Goal: Task Accomplishment & Management: Manage account settings

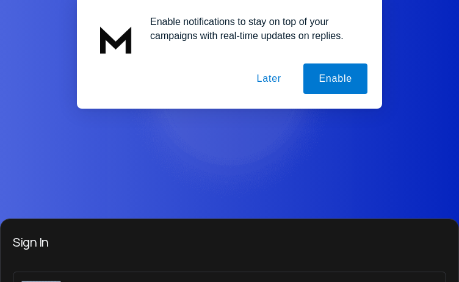
click at [279, 78] on button "Later" at bounding box center [268, 79] width 55 height 31
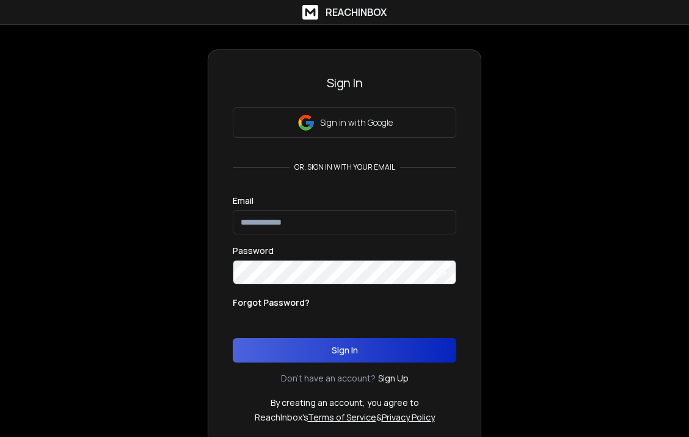
click at [335, 209] on div "Email" at bounding box center [345, 216] width 224 height 38
click at [331, 218] on input "email" at bounding box center [345, 222] width 224 height 24
paste input "**********"
type input "**********"
drag, startPoint x: 329, startPoint y: 340, endPoint x: 350, endPoint y: 338, distance: 20.9
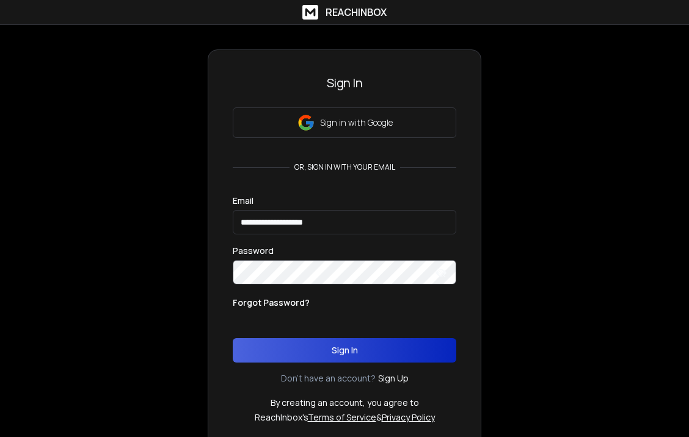
click at [331, 282] on button "Sign In" at bounding box center [345, 350] width 224 height 24
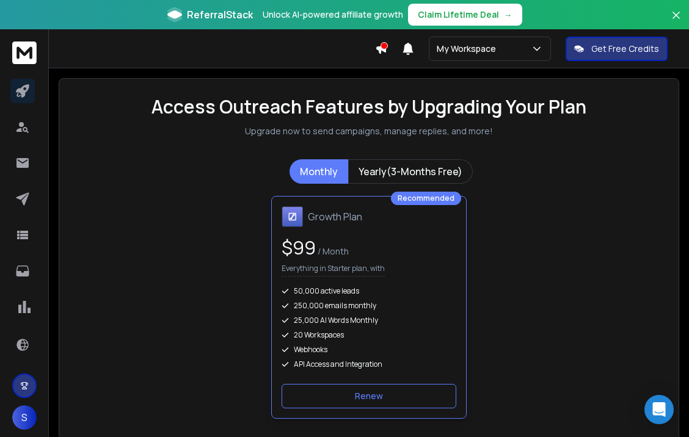
click at [624, 102] on div "Access Outreach Features by Upgrading Your Plan Upgrade now to send campaigns, …" at bounding box center [368, 117] width 585 height 42
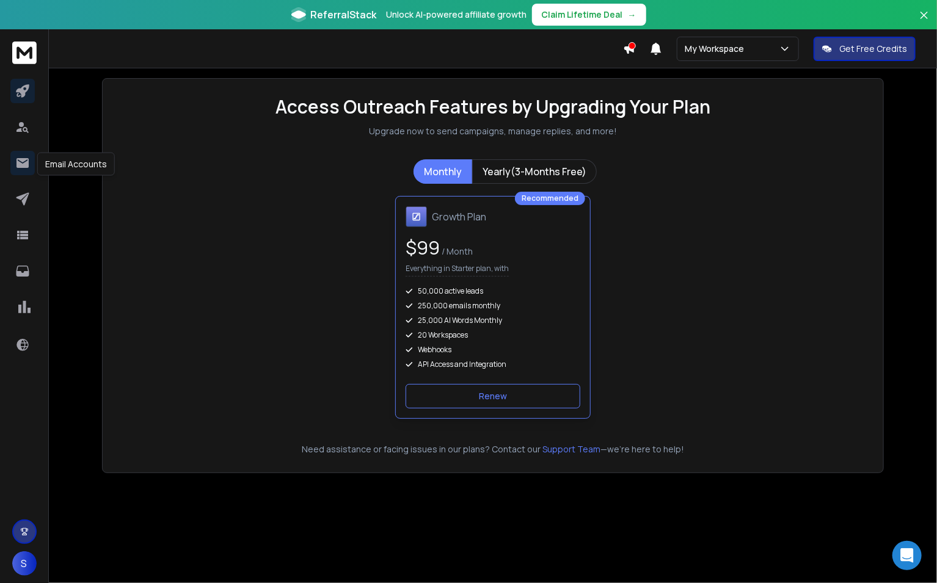
click at [23, 160] on icon at bounding box center [22, 163] width 12 height 10
click at [689, 47] on div "My Workspace" at bounding box center [738, 49] width 106 height 12
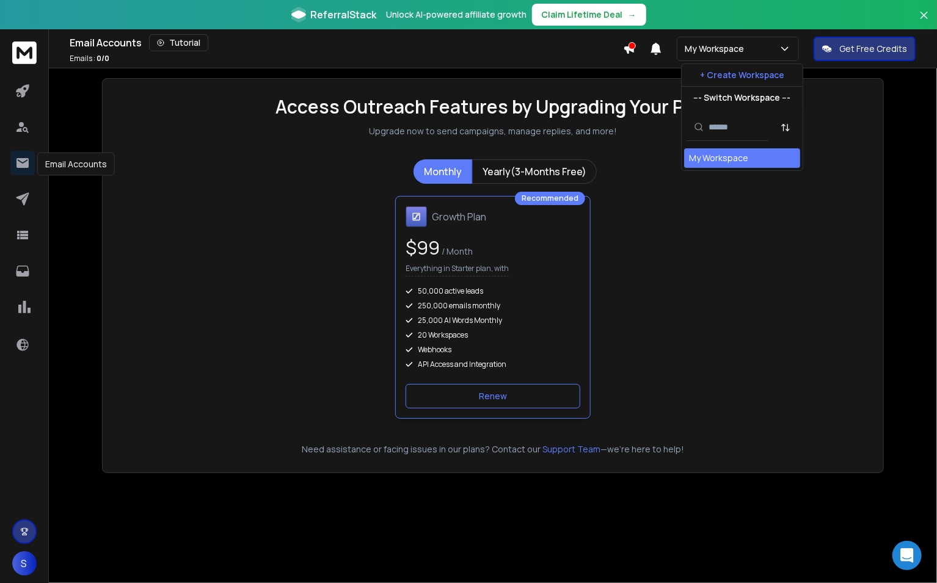
click at [22, 165] on icon at bounding box center [22, 163] width 12 height 10
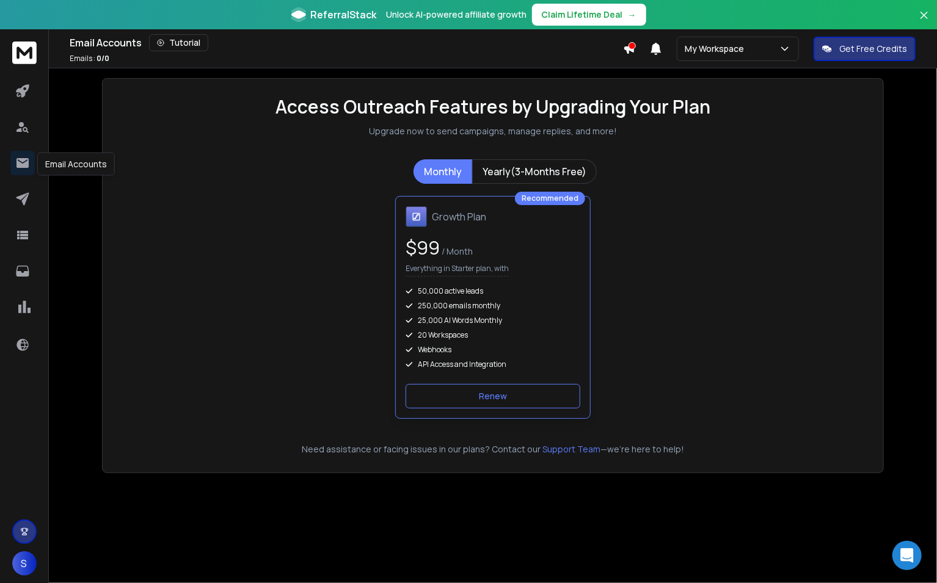
click at [21, 152] on div at bounding box center [24, 220] width 28 height 283
